Goal: Task Accomplishment & Management: Manage account settings

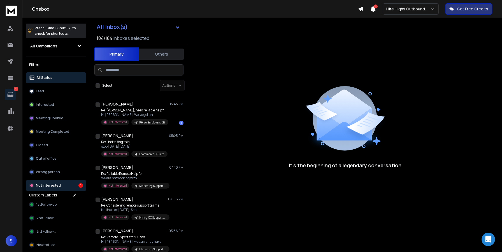
click at [52, 185] on p "Not Interested" at bounding box center [48, 185] width 25 height 4
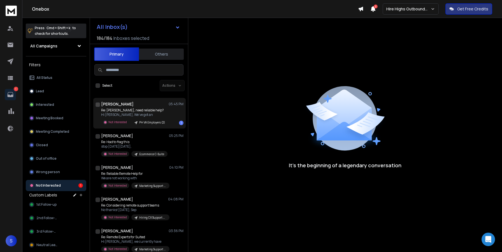
click at [130, 116] on p "Hi [PERSON_NAME], We’ve got an" at bounding box center [134, 114] width 67 height 4
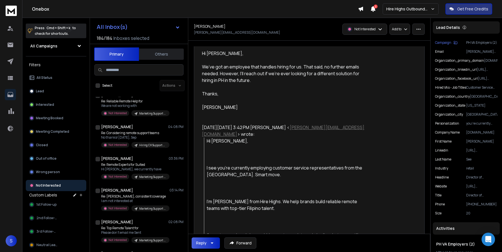
scroll to position [73, 0]
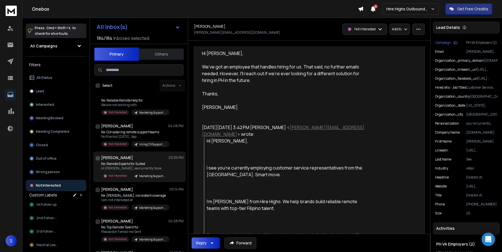
click at [143, 161] on div "[PERSON_NAME] 03:36 PM Re: Remote Experts for Suited Hi [PERSON_NAME], we curre…" at bounding box center [142, 167] width 82 height 24
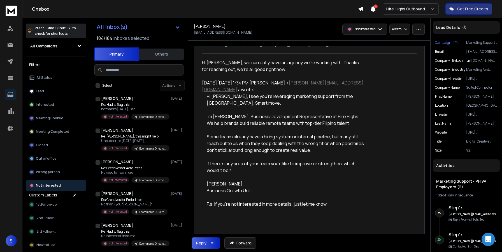
scroll to position [1010, 0]
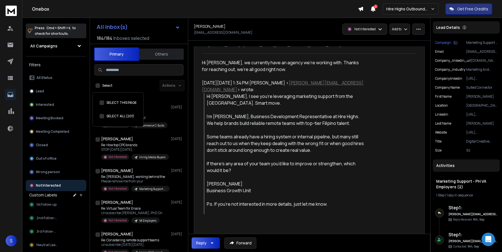
click at [97, 85] on button "SELECT THIS PAGE" at bounding box center [98, 85] width 4 height 4
click at [108, 115] on button "SELECT THIS PAGE" at bounding box center [109, 116] width 4 height 4
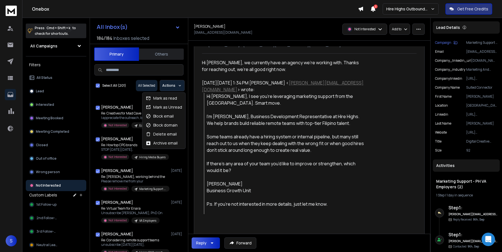
click at [169, 87] on p "Actions" at bounding box center [168, 85] width 13 height 4
click at [239, 89] on div "[DATE][DATE] 1:34 PM [PERSON_NAME] < [PERSON_NAME][EMAIL_ADDRESS][DOMAIN_NAME] …" at bounding box center [284, 85] width 164 height 13
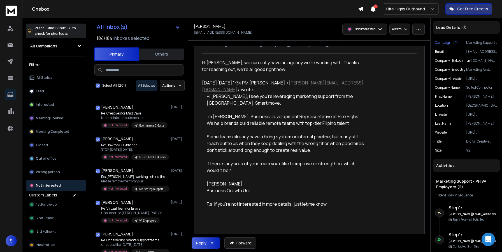
click at [421, 32] on button "button" at bounding box center [418, 29] width 12 height 11
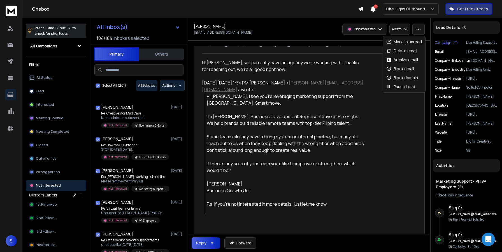
click at [171, 86] on p "Actions" at bounding box center [168, 85] width 13 height 4
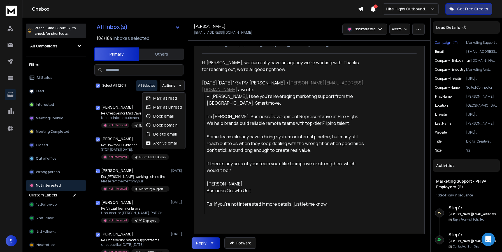
click at [248, 142] on div "Some teams already have a hiring system or internal pipeline, but many still re…" at bounding box center [286, 143] width 159 height 20
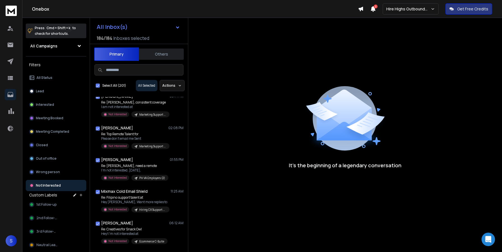
scroll to position [0, 0]
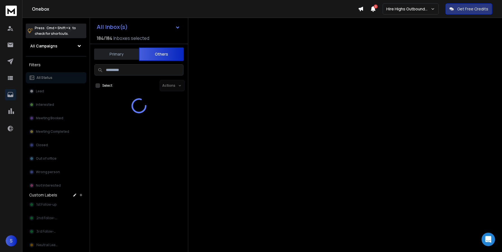
click at [160, 55] on button "Others" at bounding box center [161, 53] width 45 height 13
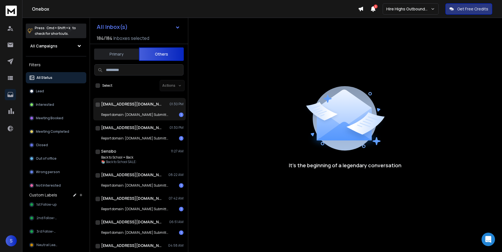
click at [132, 114] on p "Report domain: [DOMAIN_NAME] Submitter: [DOMAIN_NAME]" at bounding box center [134, 114] width 67 height 4
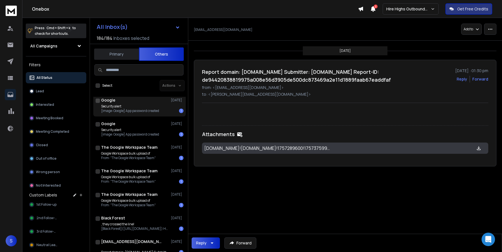
scroll to position [852, 0]
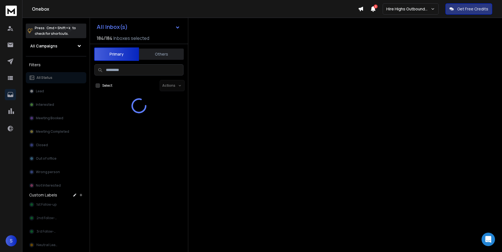
click at [121, 57] on button "Primary" at bounding box center [116, 53] width 45 height 13
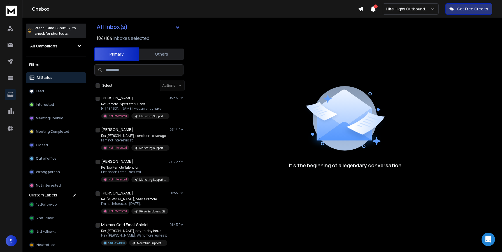
scroll to position [134, 0]
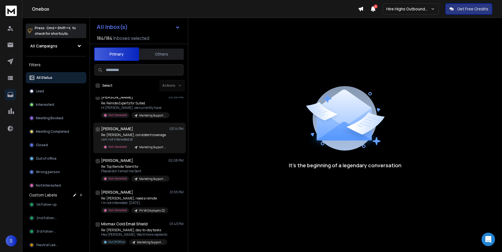
click at [138, 142] on div "Re: [PERSON_NAME], consistent coverage I am not interested at Not Interested Ma…" at bounding box center [135, 141] width 68 height 17
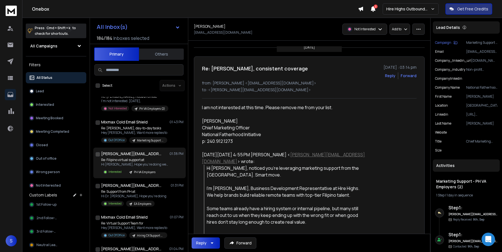
scroll to position [0, 0]
